Goal: Communication & Community: Share content

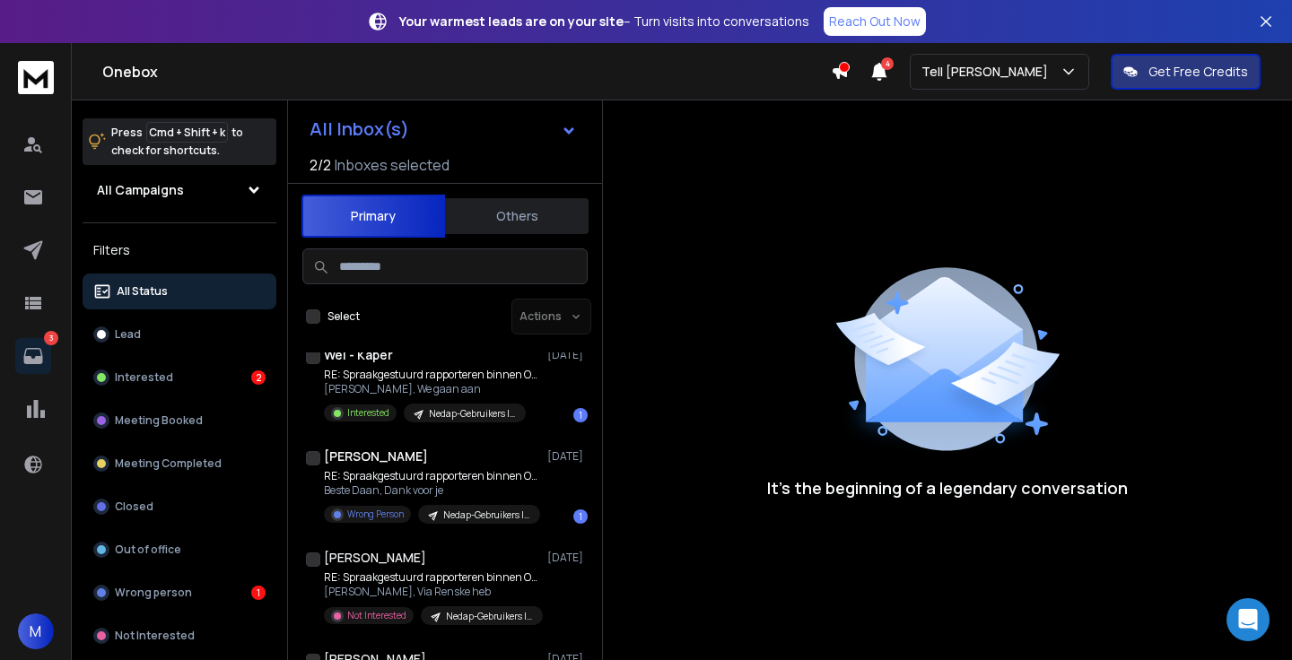
scroll to position [103, 0]
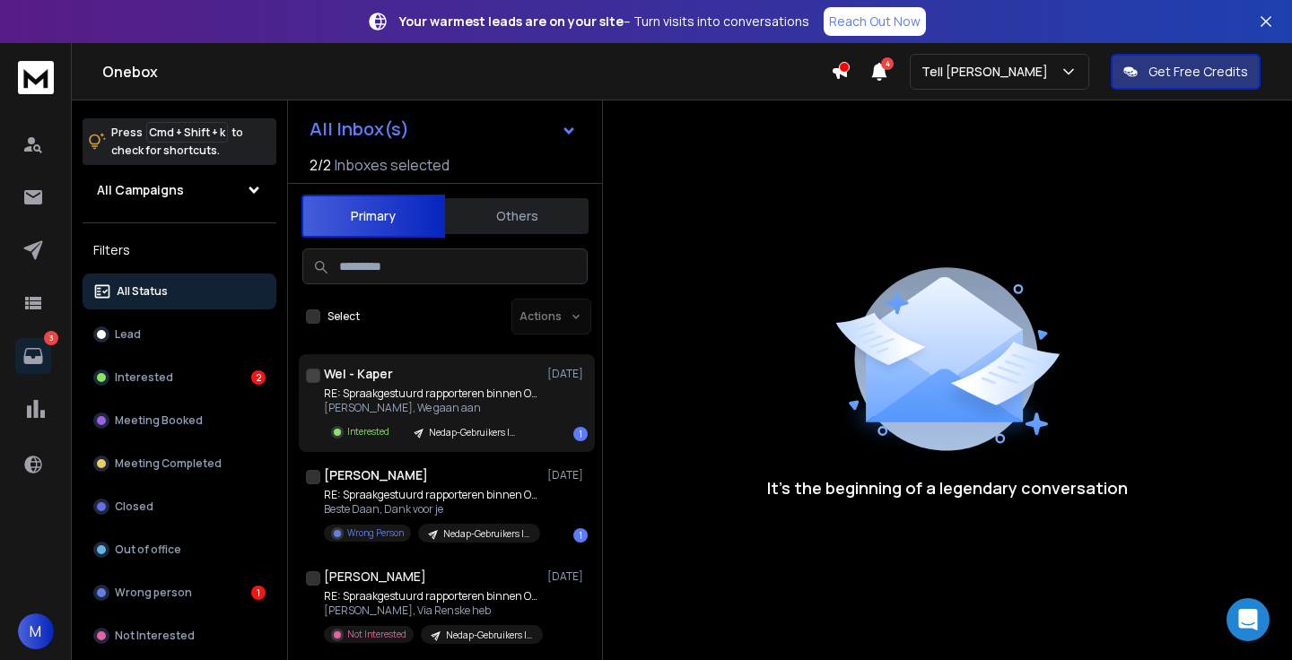
click at [451, 417] on div "RE: Spraakgestuurd rapporteren binnen Ons® Dag Daan, We gaan aan Interested Ned…" at bounding box center [431, 414] width 215 height 55
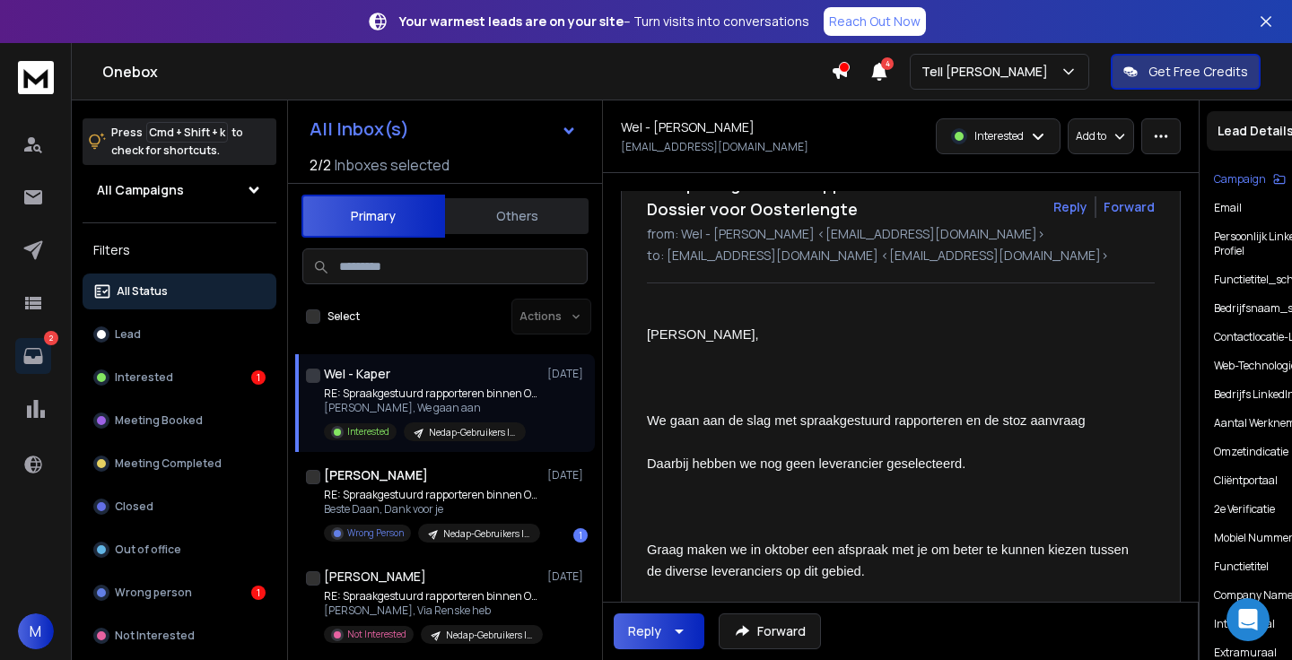
scroll to position [91, 0]
click at [1169, 142] on icon "button" at bounding box center [1161, 136] width 16 height 16
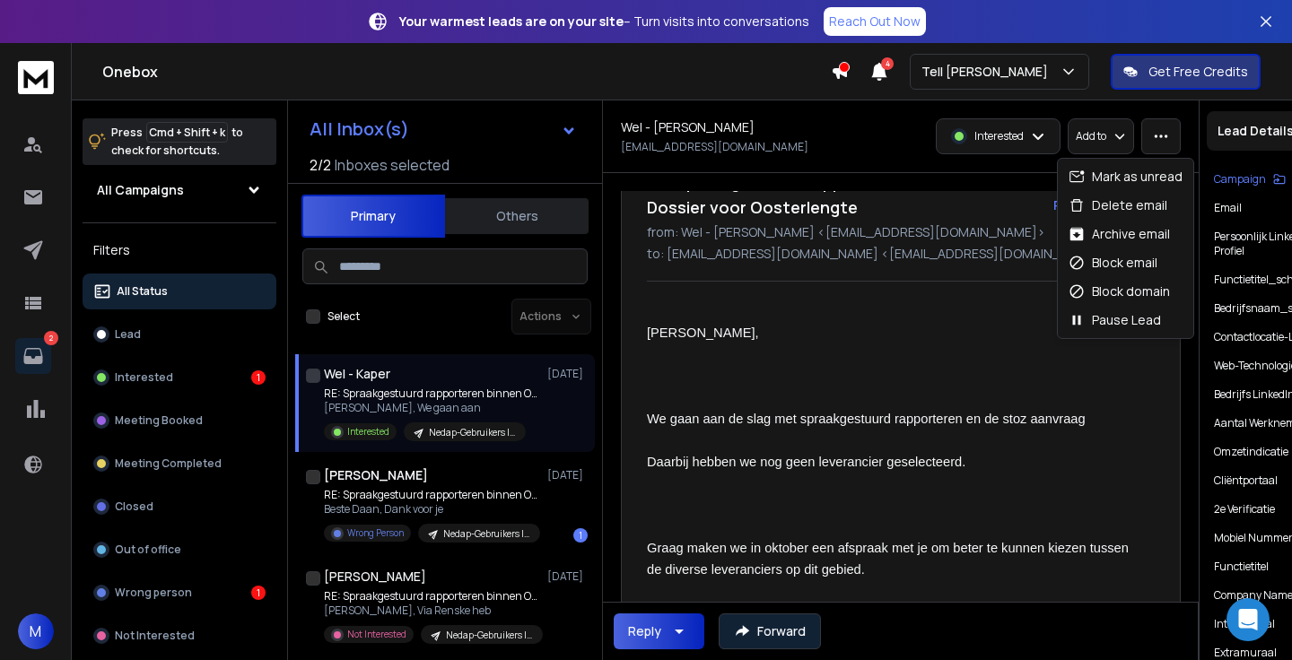
click at [782, 637] on button "Forward" at bounding box center [770, 632] width 102 height 36
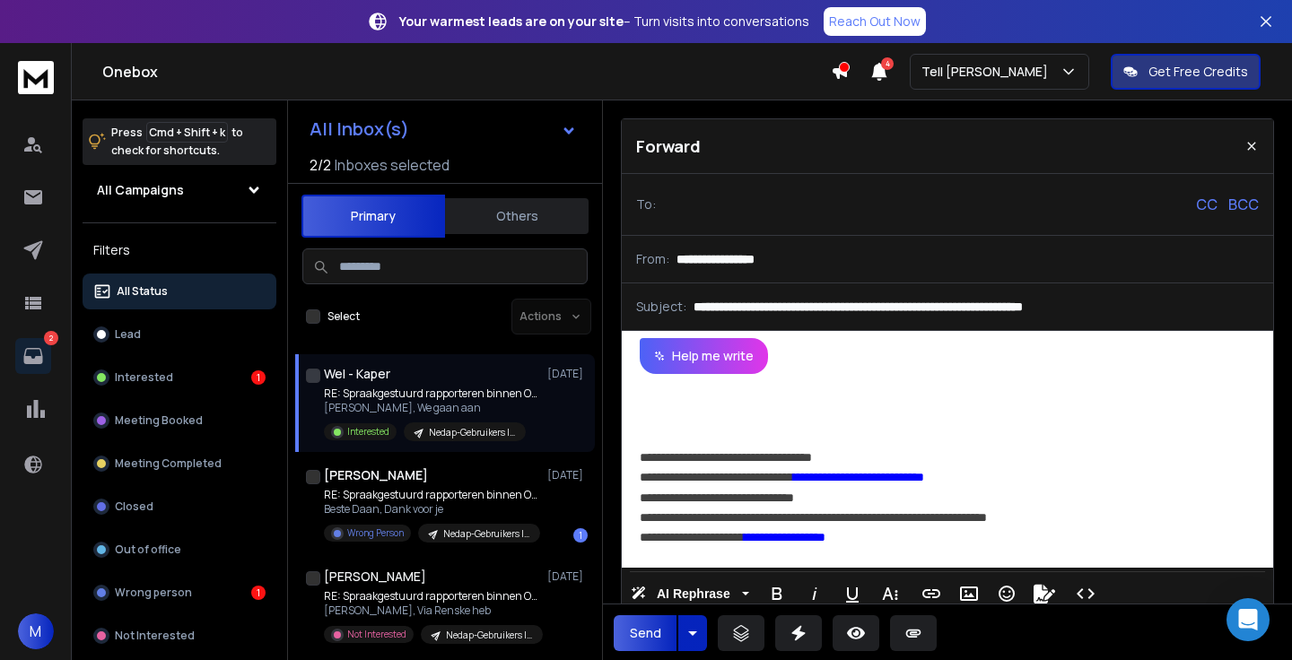
scroll to position [0, 0]
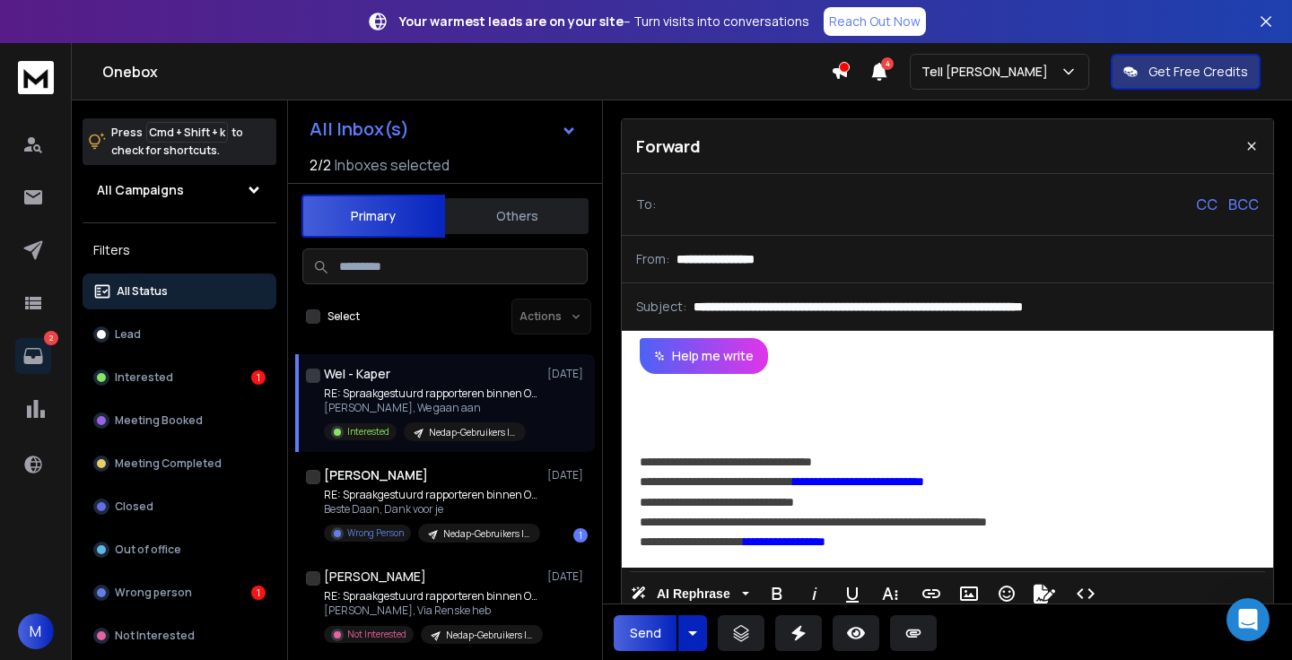
click at [739, 218] on input at bounding box center [726, 204] width 126 height 32
paste input "**********"
type input "**********"
click at [861, 415] on div at bounding box center [945, 422] width 610 height 20
click at [647, 635] on button "Send" at bounding box center [645, 634] width 63 height 36
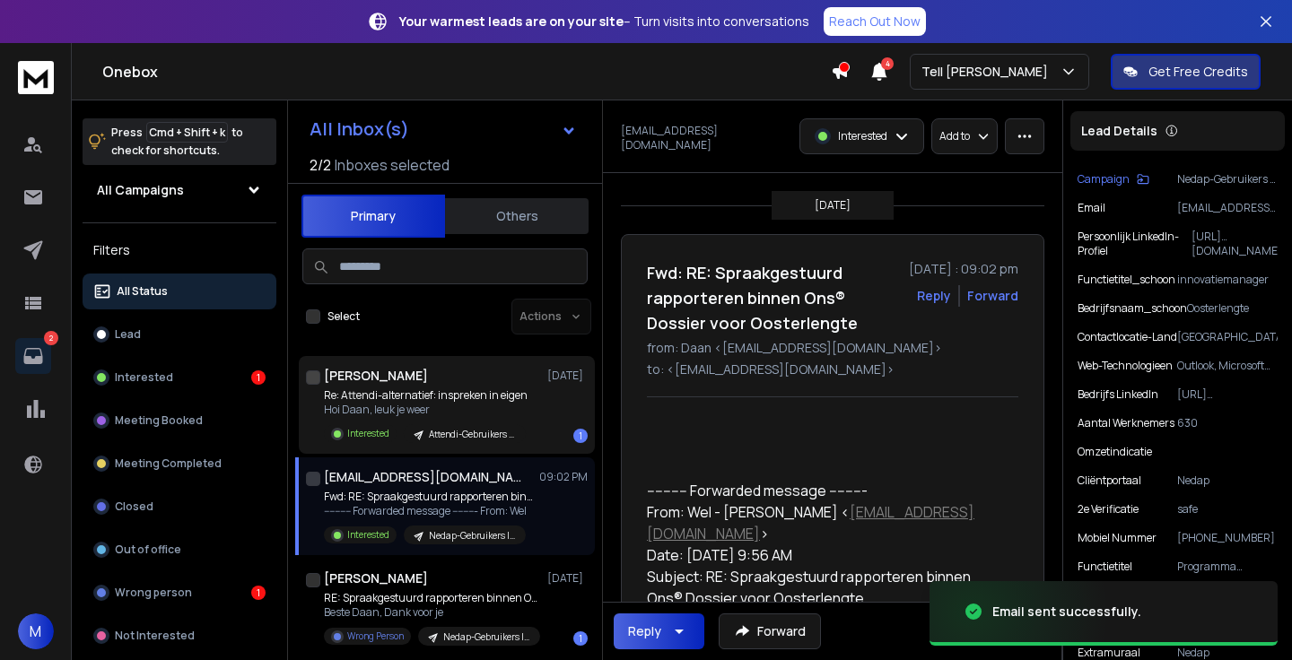
click at [415, 385] on div "Jan Smidt 12 Sep Re: Attendi-alternatief: inspreken in eigen Hoi Daan, leuk je …" at bounding box center [456, 405] width 264 height 76
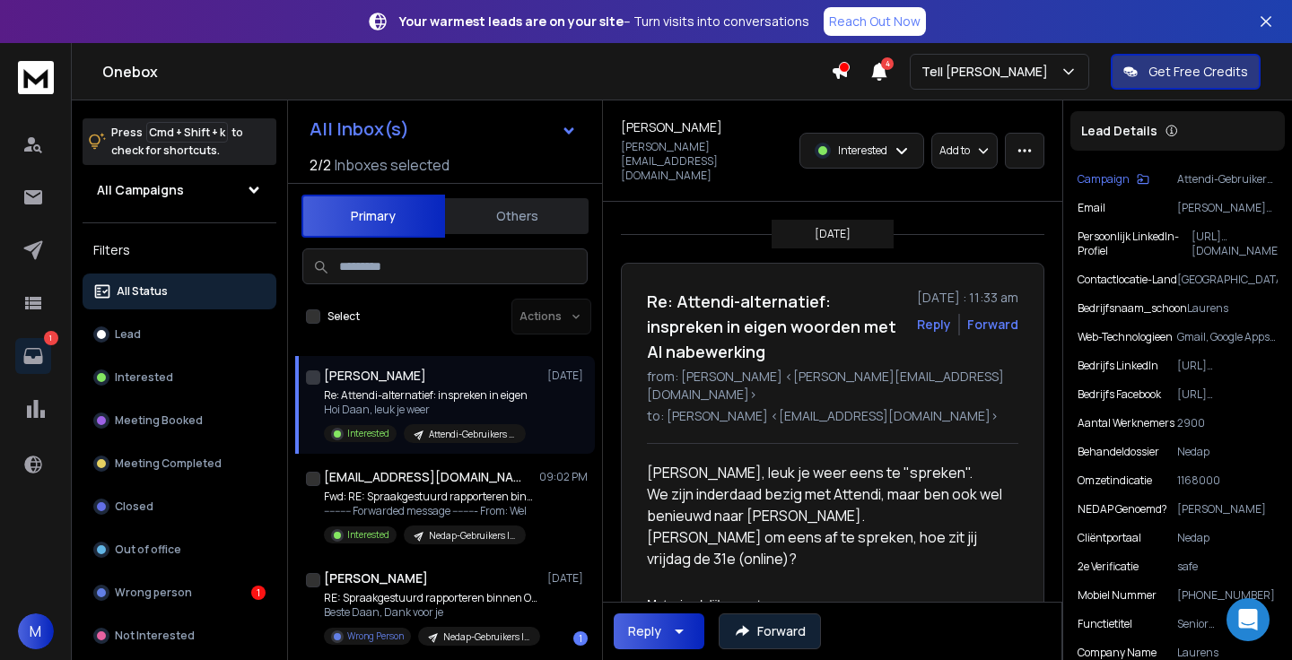
click at [767, 630] on button "Forward" at bounding box center [770, 632] width 102 height 36
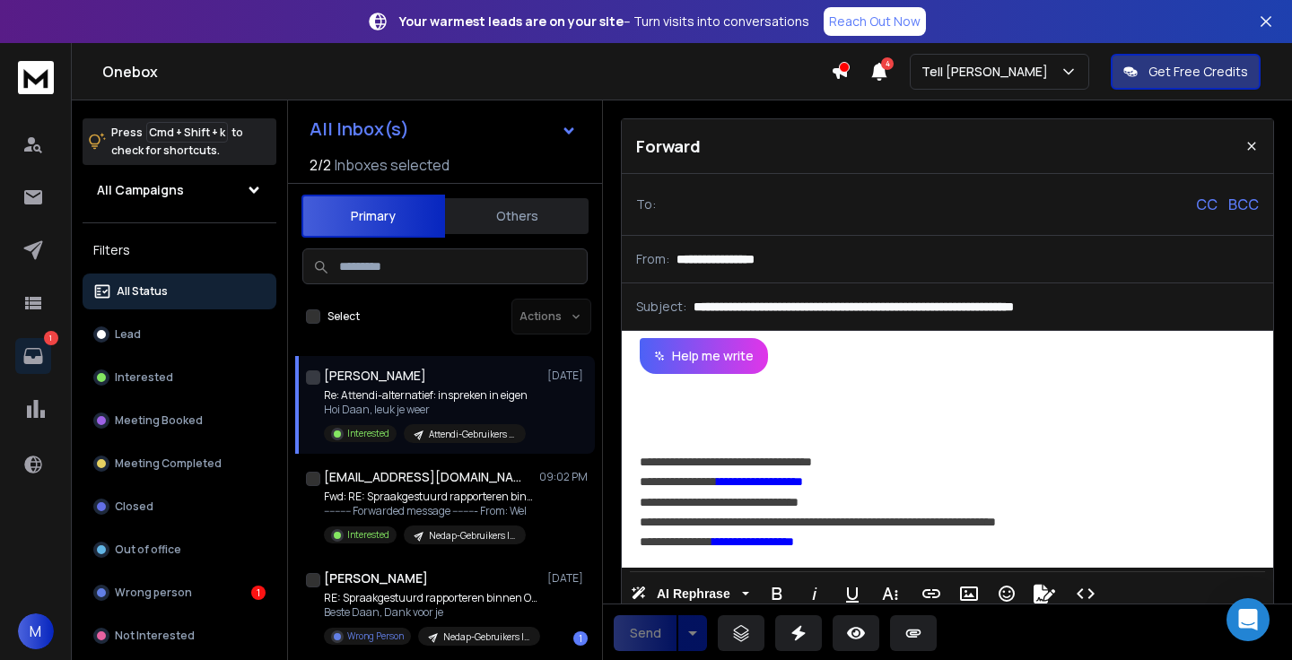
click at [787, 209] on input at bounding box center [726, 204] width 126 height 32
paste input "**********"
type input "**********"
click at [633, 639] on button "Send" at bounding box center [645, 634] width 63 height 36
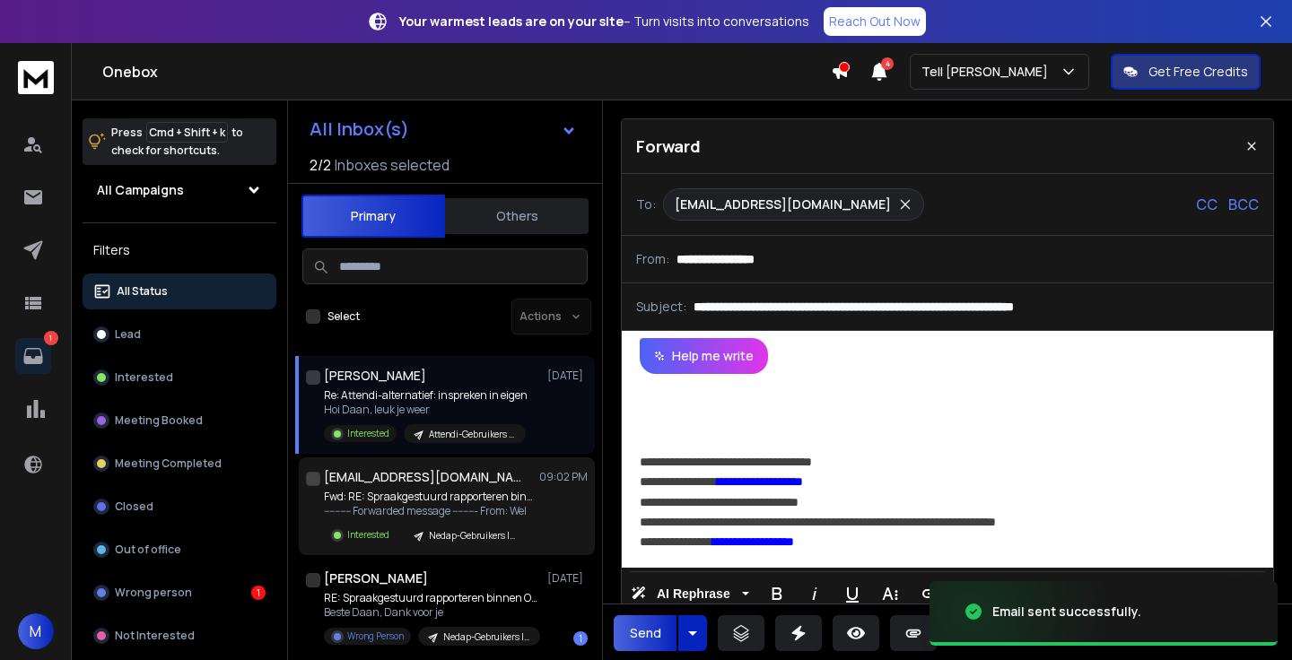
click at [417, 488] on div "dloene@spraaklab.nl 09:02 PM Fwd: RE: Spraakgestuurd rapporteren binnen -------…" at bounding box center [456, 506] width 264 height 76
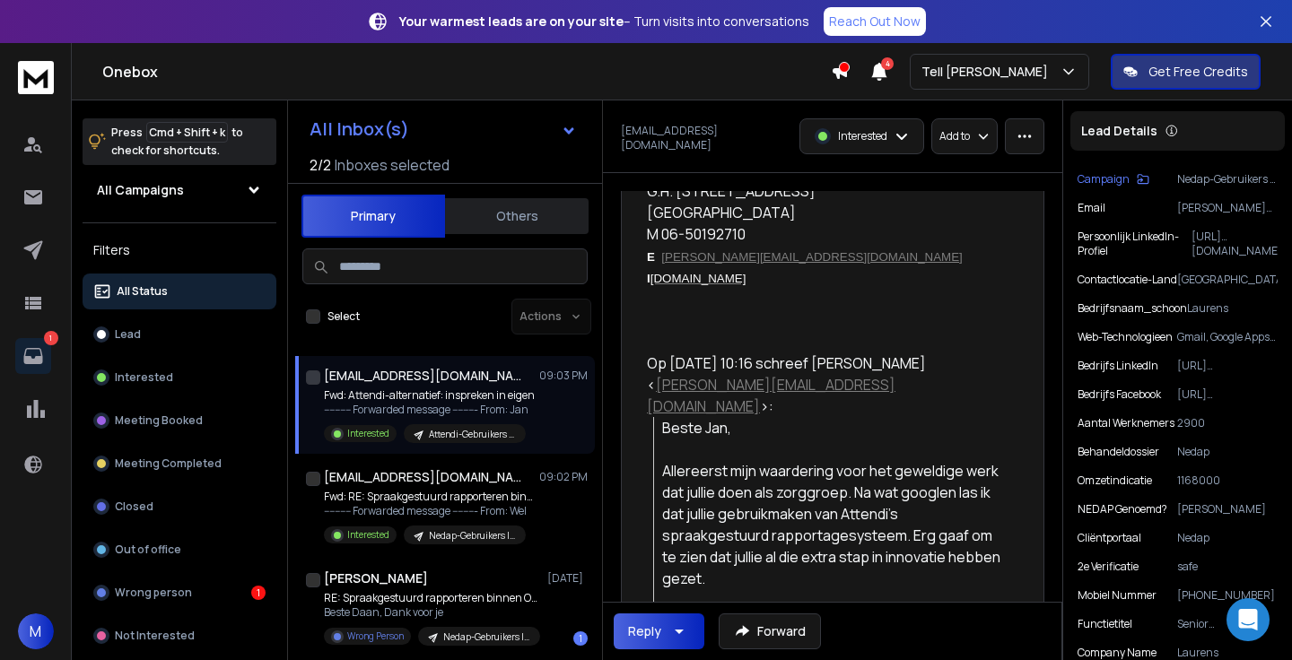
scroll to position [928, 0]
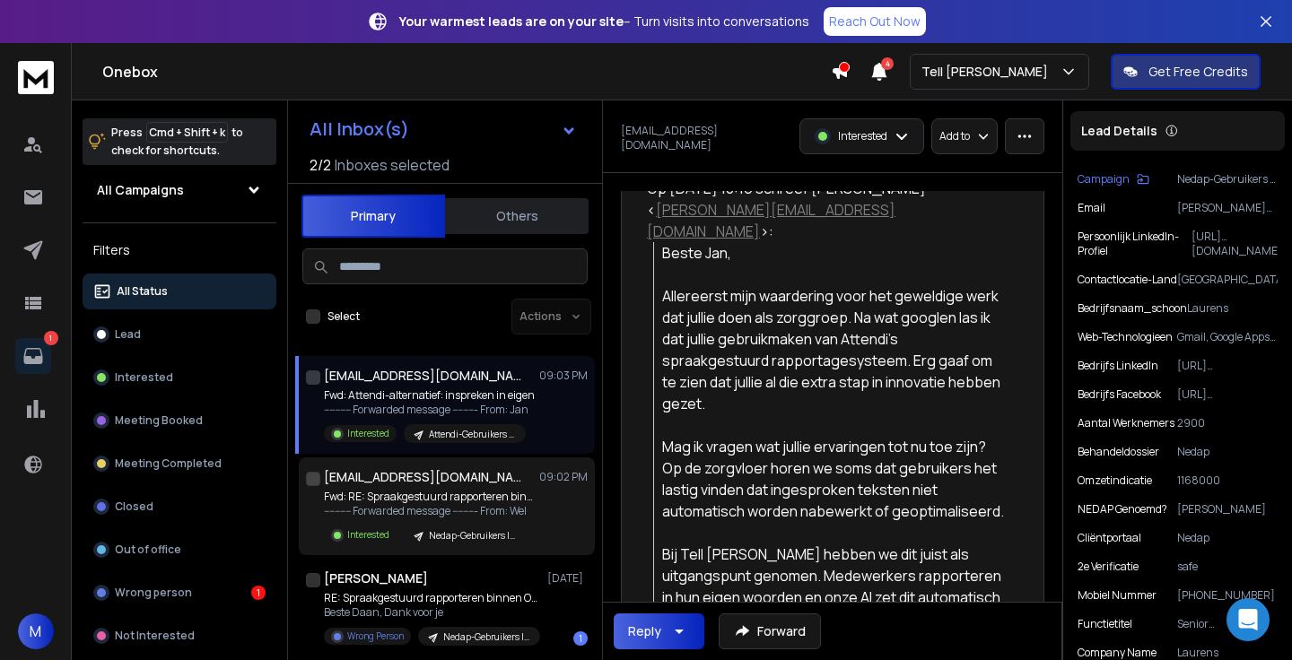
click at [371, 495] on p "Fwd: RE: Spraakgestuurd rapporteren binnen" at bounding box center [431, 497] width 215 height 14
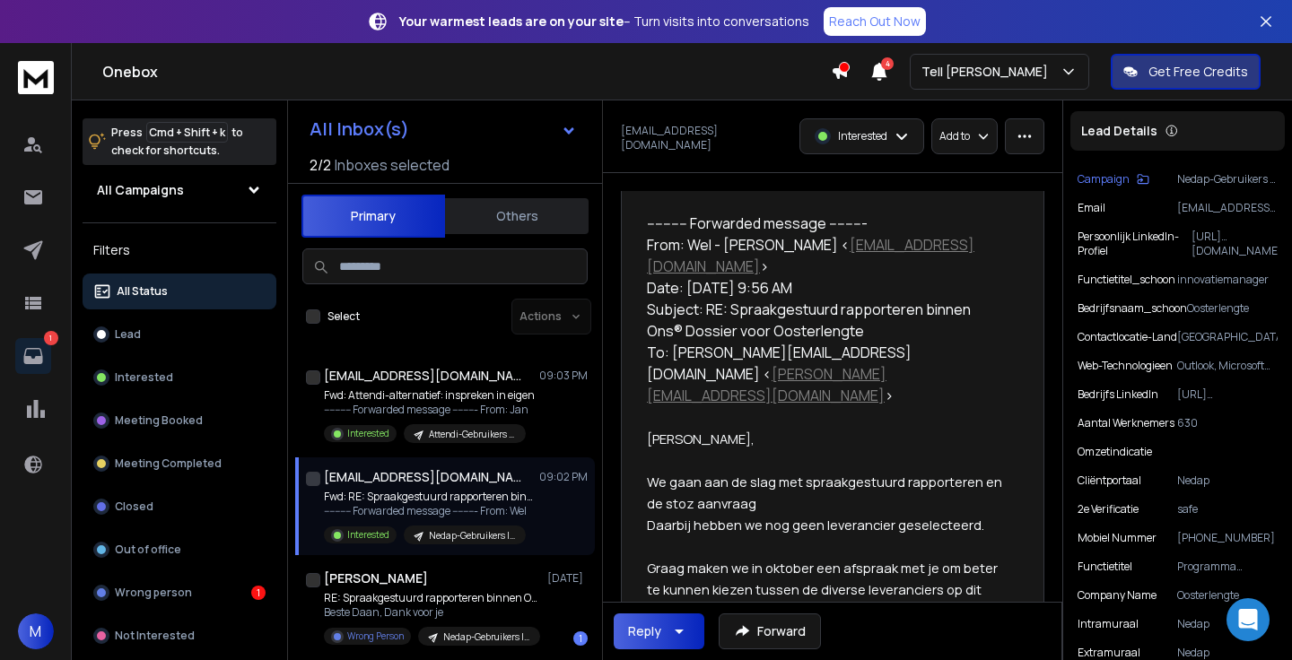
scroll to position [260, 0]
